Goal: Task Accomplishment & Management: Manage account settings

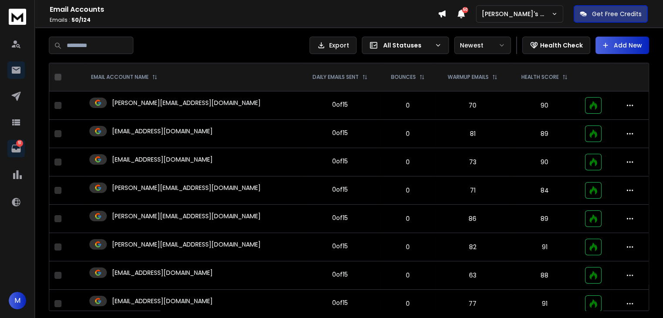
click at [18, 140] on p "51" at bounding box center [19, 143] width 7 height 7
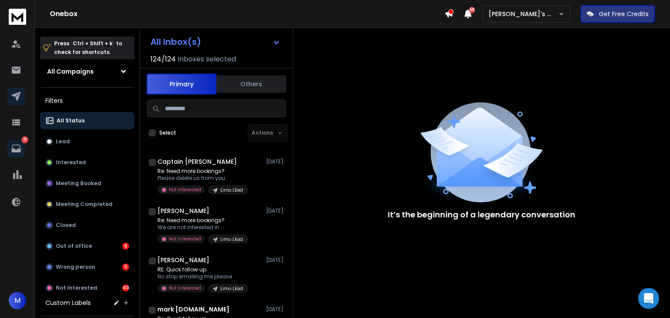
click at [12, 99] on icon at bounding box center [16, 96] width 10 height 10
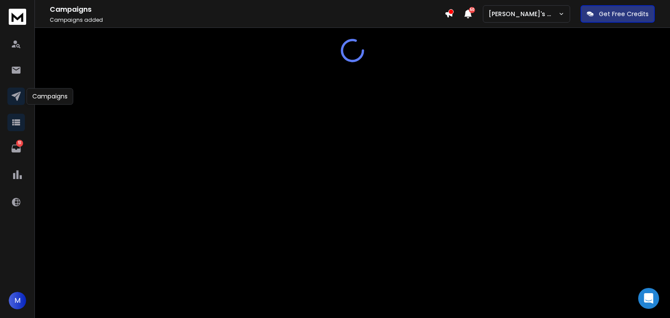
click at [19, 122] on icon at bounding box center [16, 122] width 8 height 6
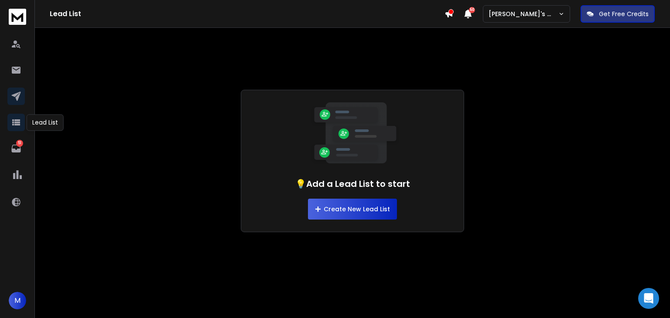
click at [16, 93] on icon at bounding box center [15, 96] width 9 height 9
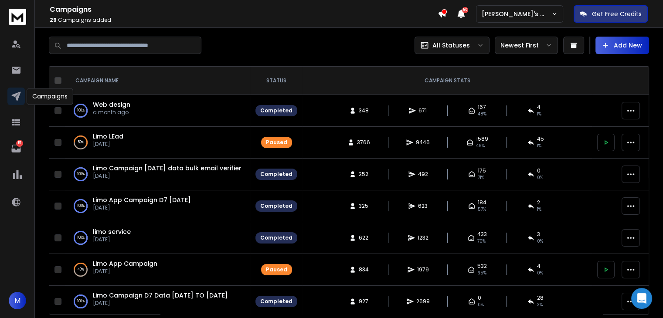
click at [141, 113] on div "100 % Web design a month ago" at bounding box center [158, 110] width 168 height 21
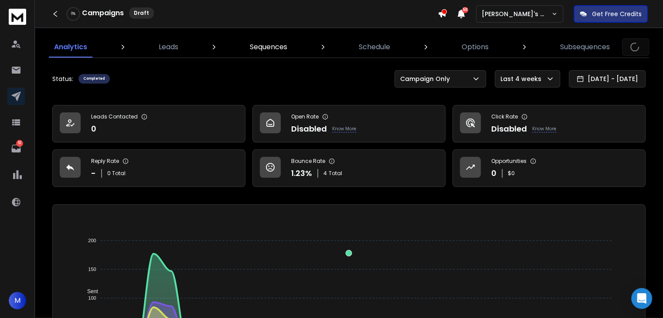
click at [270, 43] on p "Sequences" at bounding box center [268, 47] width 37 height 10
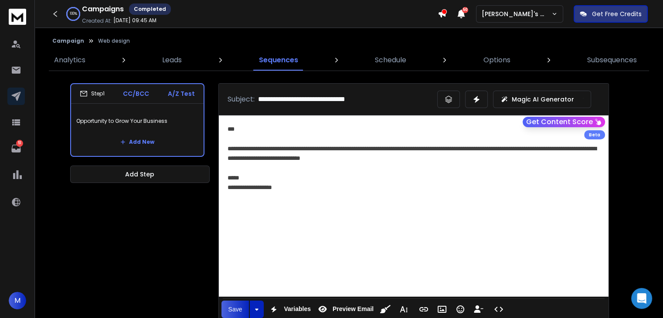
scroll to position [18, 0]
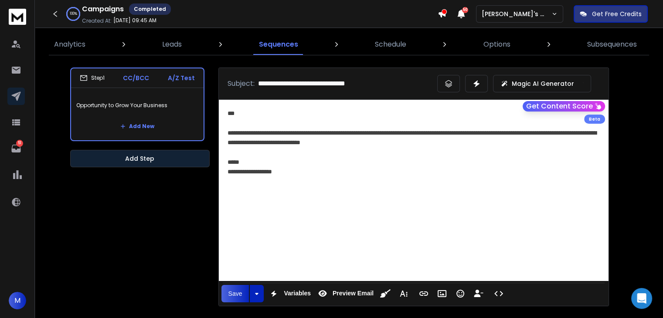
click at [101, 158] on button "Add Step" at bounding box center [140, 158] width 140 height 17
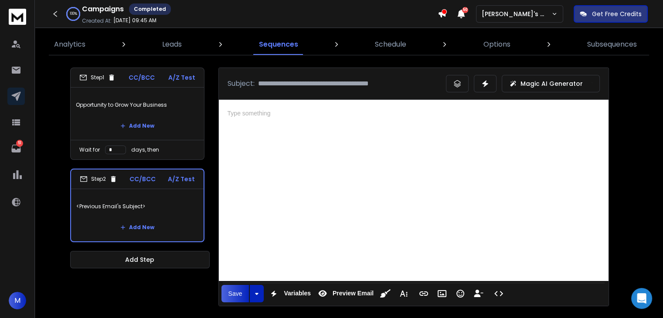
click at [106, 204] on p "<Previous Email's Subject>" at bounding box center [137, 206] width 122 height 24
click at [447, 122] on div at bounding box center [414, 190] width 390 height 181
click at [449, 121] on div at bounding box center [414, 190] width 390 height 181
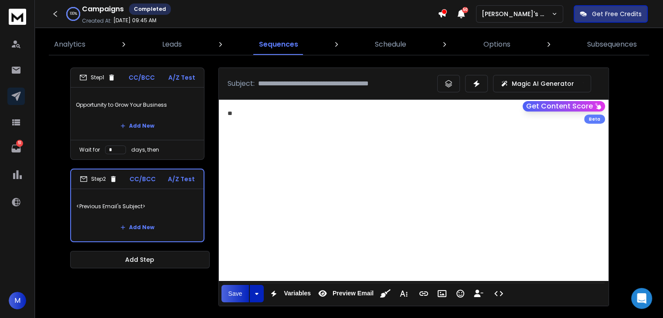
click at [145, 102] on p "Opportunity to Grow Your Business" at bounding box center [137, 105] width 123 height 24
type input "**********"
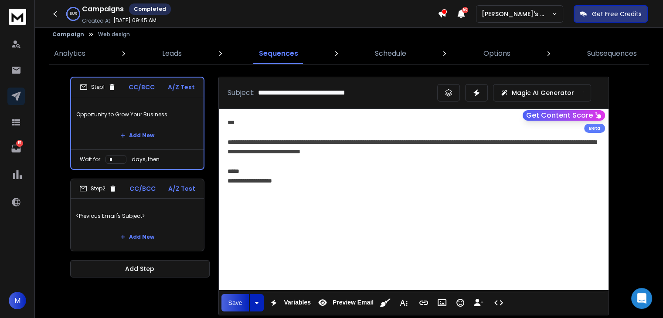
scroll to position [0, 0]
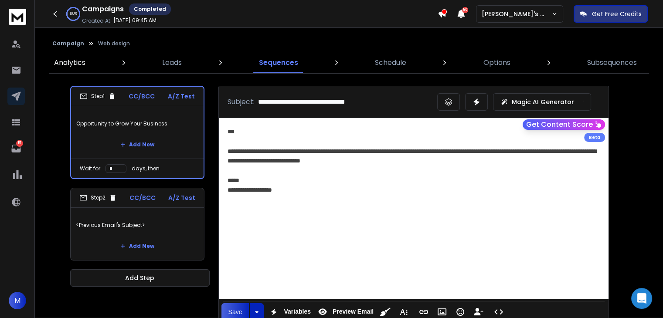
click at [88, 64] on link "Analytics" at bounding box center [70, 62] width 42 height 21
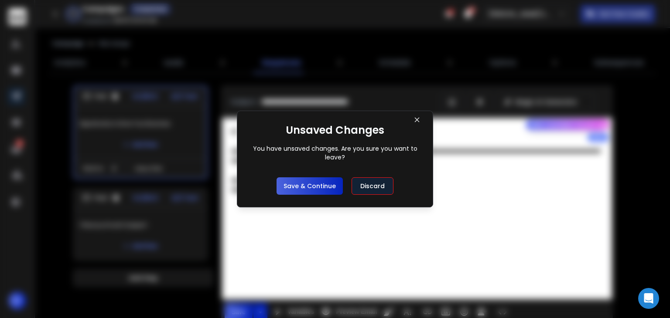
click at [377, 190] on button "Discard" at bounding box center [372, 185] width 42 height 17
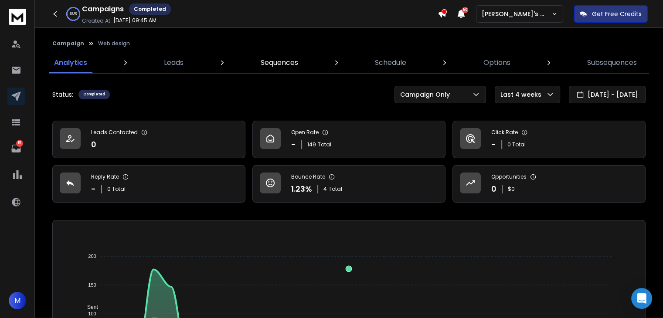
click at [298, 63] on link "Sequences" at bounding box center [279, 62] width 48 height 21
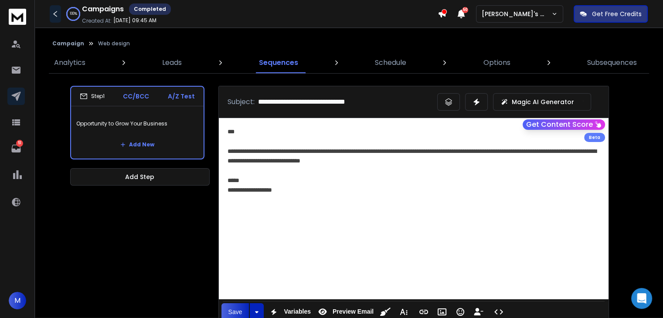
click at [59, 19] on button at bounding box center [55, 13] width 11 height 17
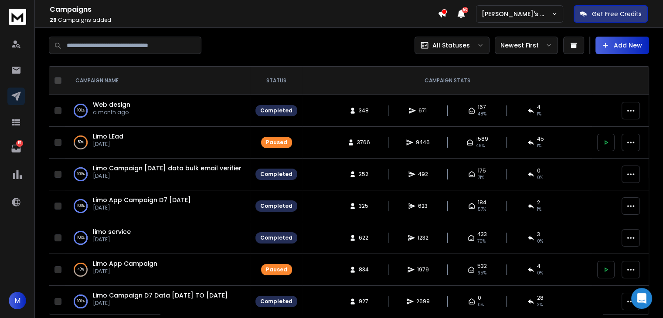
click at [234, 147] on div "59 % Limo LEad [DATE]" at bounding box center [158, 142] width 168 height 21
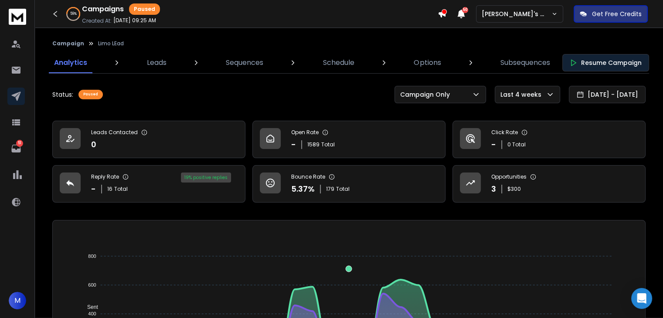
click at [605, 64] on button "Resume Campaign" at bounding box center [605, 62] width 87 height 17
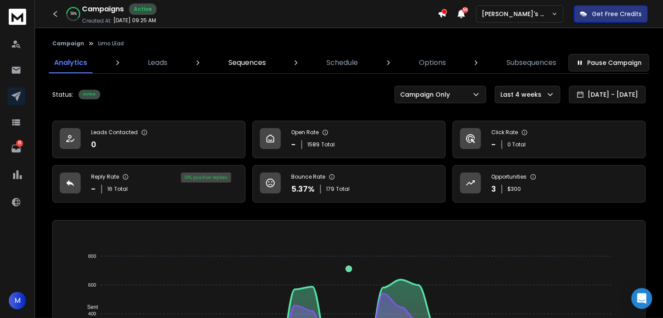
click at [239, 66] on p "Sequences" at bounding box center [246, 63] width 37 height 10
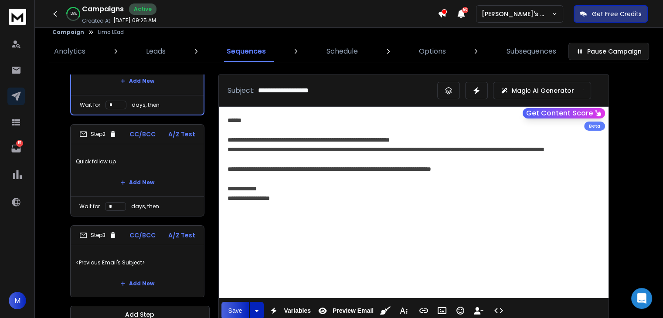
scroll to position [28, 0]
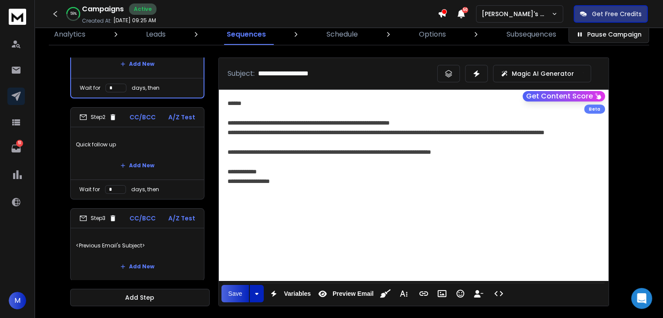
click at [145, 248] on p "<Previous Email's Subject>" at bounding box center [137, 246] width 123 height 24
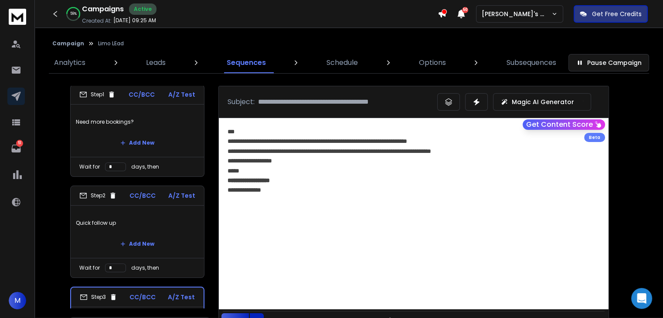
scroll to position [0, 0]
click at [21, 97] on link at bounding box center [15, 96] width 17 height 17
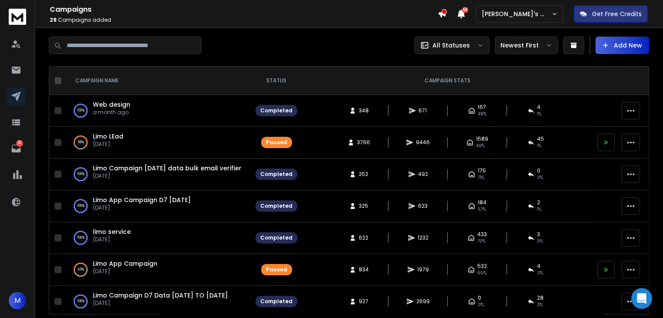
click at [151, 103] on div "100 % Web design a month ago" at bounding box center [158, 110] width 168 height 21
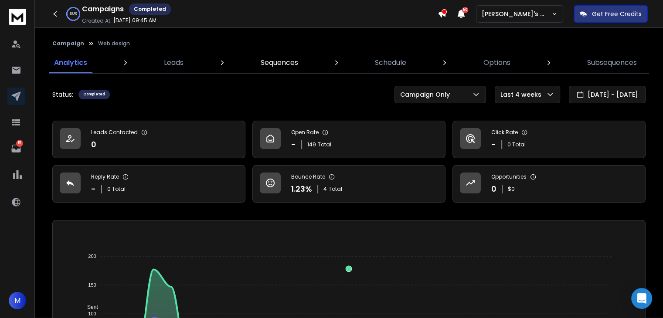
click at [283, 60] on p "Sequences" at bounding box center [279, 63] width 37 height 10
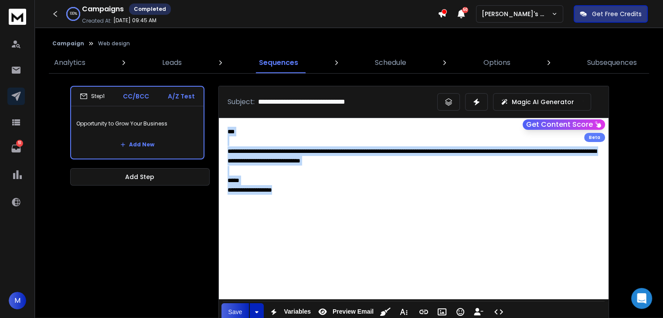
drag, startPoint x: 228, startPoint y: 129, endPoint x: 379, endPoint y: 194, distance: 164.1
click at [379, 194] on div "**********" at bounding box center [414, 208] width 390 height 181
copy div "**********"
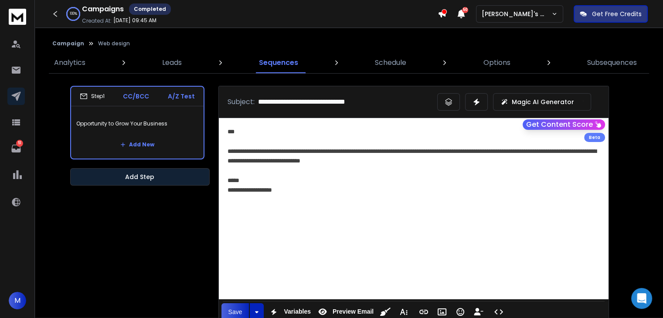
click at [119, 175] on button "Add Step" at bounding box center [140, 176] width 140 height 17
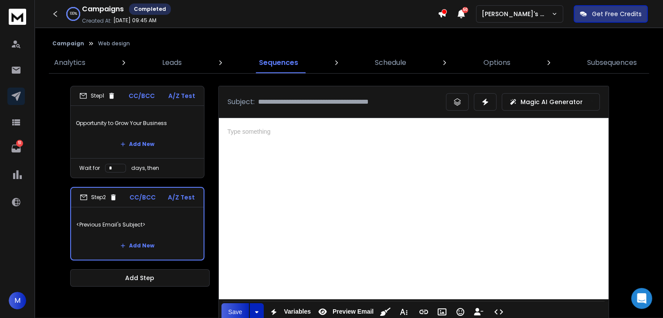
click at [258, 140] on div at bounding box center [414, 208] width 390 height 181
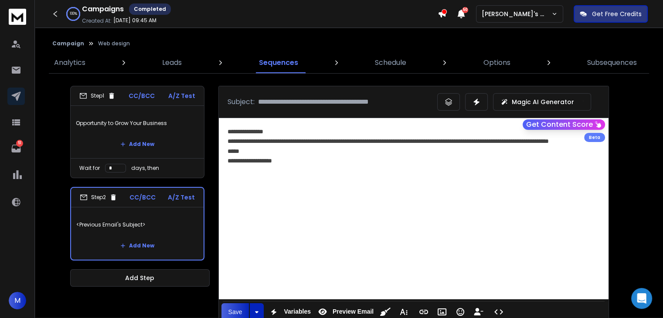
click at [267, 130] on p "**********" at bounding box center [414, 151] width 372 height 49
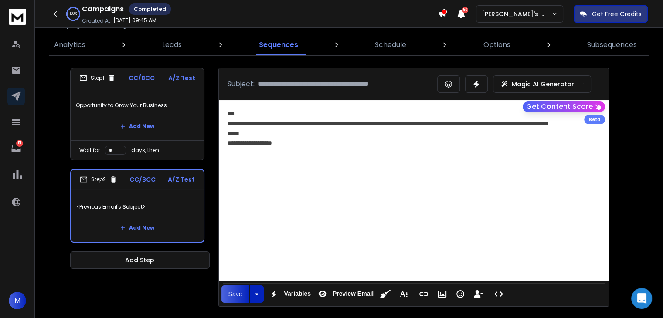
scroll to position [18, 0]
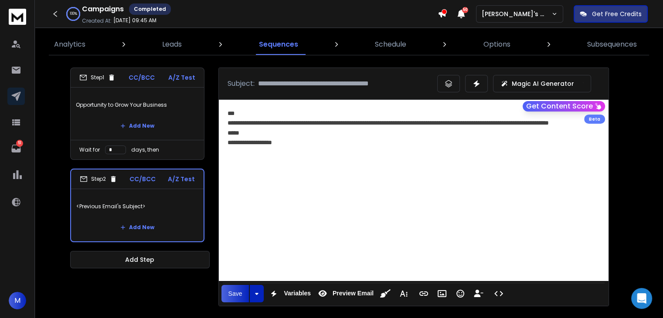
click at [191, 197] on p "<Previous Email's Subject>" at bounding box center [137, 206] width 122 height 24
click at [281, 82] on input at bounding box center [343, 83] width 170 height 10
type input "*"
type input "**********"
click at [305, 293] on span "Variables" at bounding box center [297, 293] width 31 height 7
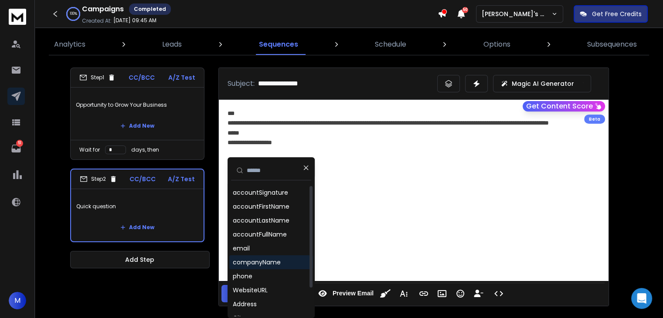
click at [270, 260] on div "companyName" at bounding box center [257, 262] width 48 height 9
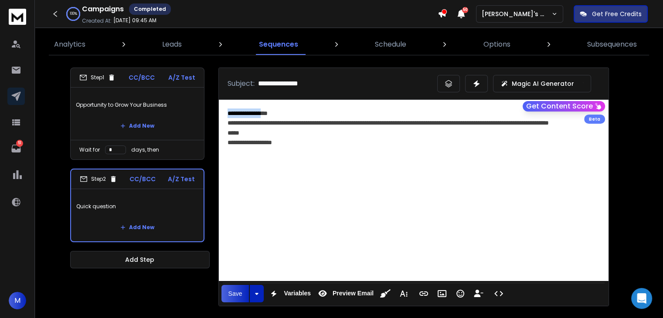
drag, startPoint x: 276, startPoint y: 110, endPoint x: 218, endPoint y: 116, distance: 57.9
click at [219, 116] on div "**********" at bounding box center [414, 190] width 390 height 181
click at [326, 84] on input "**********" at bounding box center [343, 83] width 170 height 10
paste input "**********"
type input "**********"
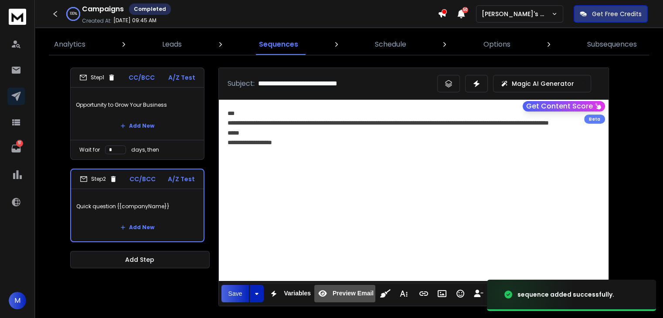
click at [361, 292] on span "Preview Email" at bounding box center [353, 293] width 44 height 7
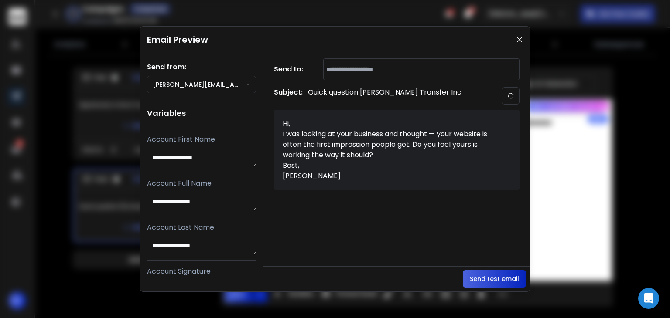
click at [519, 41] on icon at bounding box center [519, 39] width 7 height 7
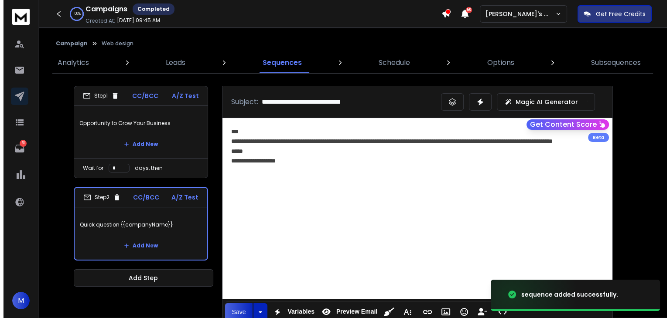
scroll to position [0, 0]
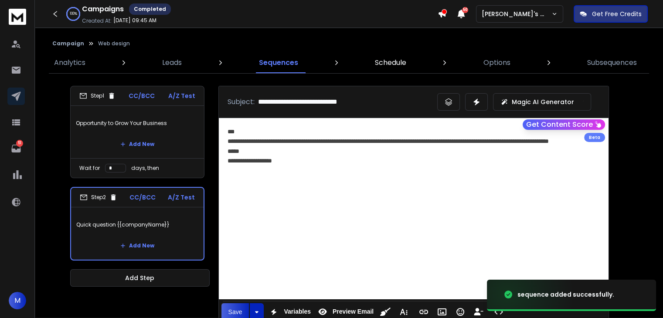
click at [389, 62] on p "Schedule" at bounding box center [390, 63] width 31 height 10
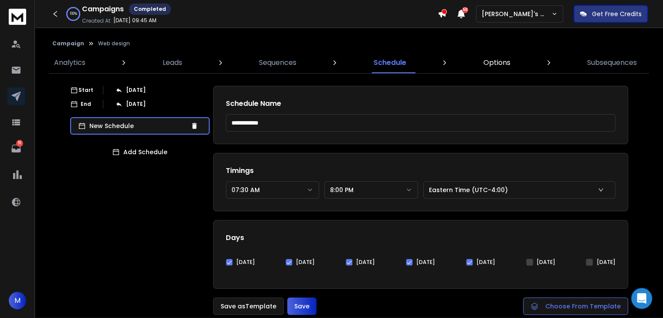
click at [506, 61] on p "Options" at bounding box center [496, 63] width 27 height 10
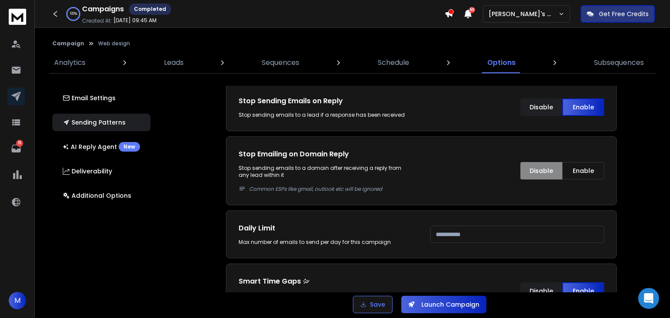
scroll to position [349, 0]
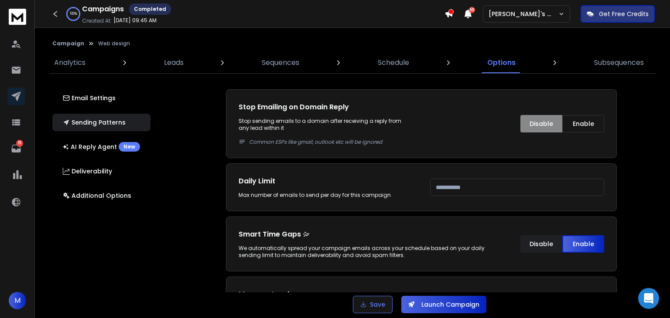
drag, startPoint x: 469, startPoint y: 187, endPoint x: 384, endPoint y: 187, distance: 85.5
click at [384, 187] on div "Daily Limit Max number of emails to send per day for this campaign ***" at bounding box center [420, 187] width 365 height 23
type input "***"
click at [437, 304] on button "Launch Campaign" at bounding box center [443, 304] width 85 height 17
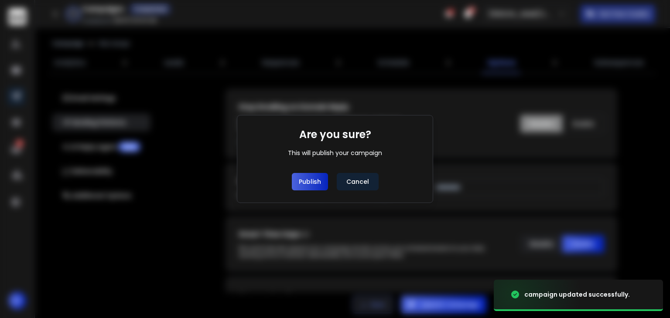
click at [309, 174] on button "Publish" at bounding box center [310, 181] width 36 height 17
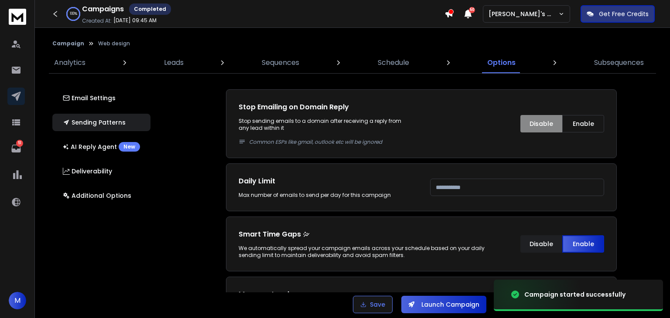
scroll to position [359, 0]
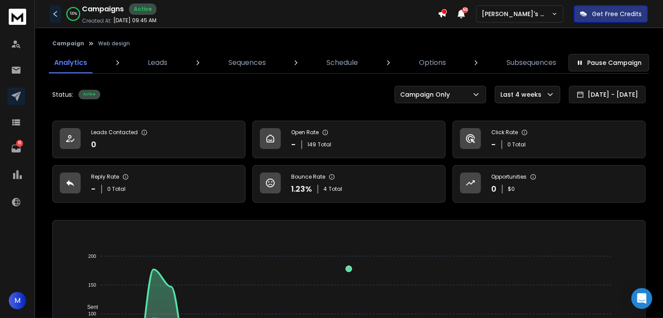
click at [55, 7] on button at bounding box center [55, 13] width 11 height 17
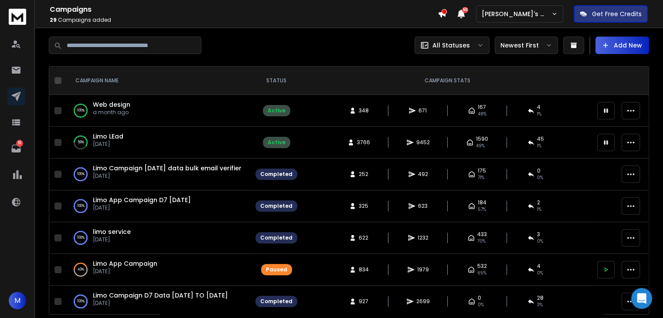
click at [242, 140] on div "59 % Limo LEad [DATE]" at bounding box center [158, 142] width 168 height 21
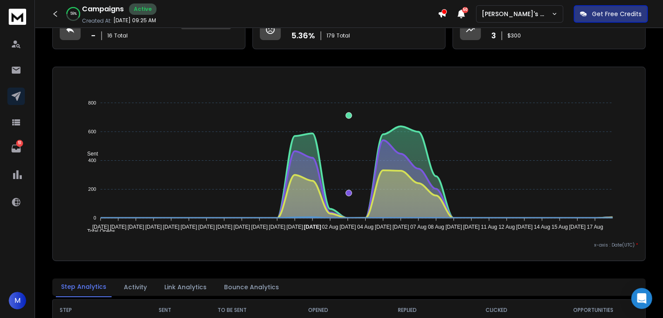
scroll to position [160, 0]
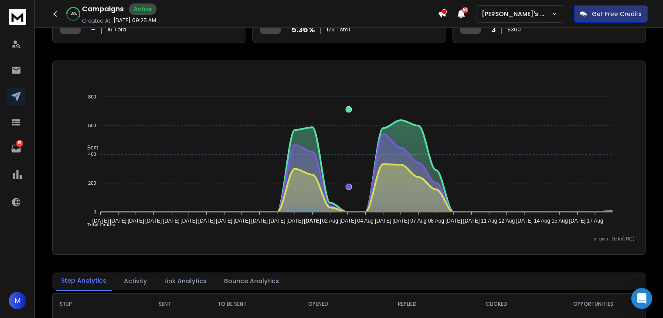
drag, startPoint x: 566, startPoint y: 237, endPoint x: 371, endPoint y: 137, distance: 218.4
click at [371, 137] on foreignobject "Sent Total Opens Unique Opens Links Clicked Total Replies" at bounding box center [349, 149] width 536 height 153
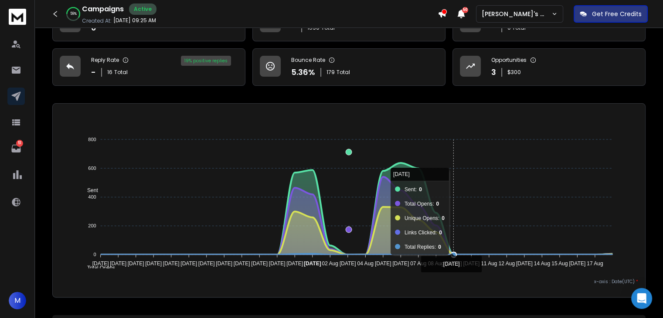
scroll to position [116, 0]
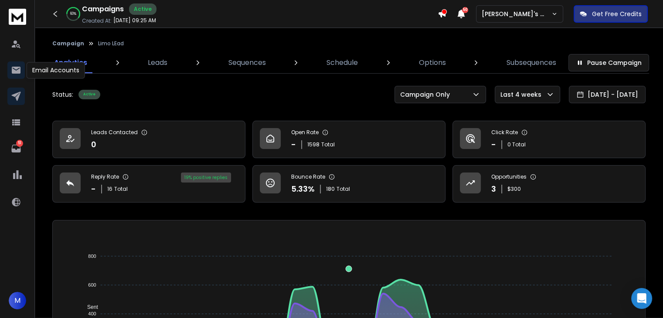
click at [14, 70] on icon at bounding box center [16, 70] width 9 height 7
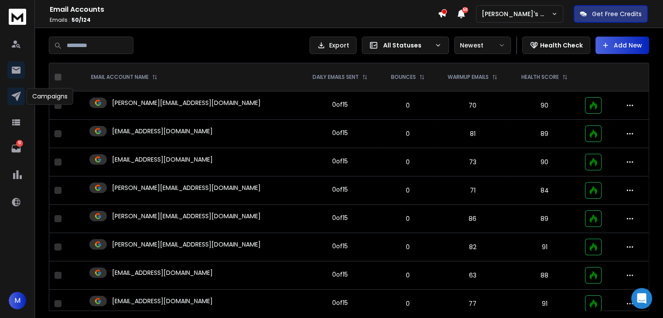
click at [14, 98] on icon at bounding box center [16, 96] width 10 height 10
